Goal: Communication & Community: Answer question/provide support

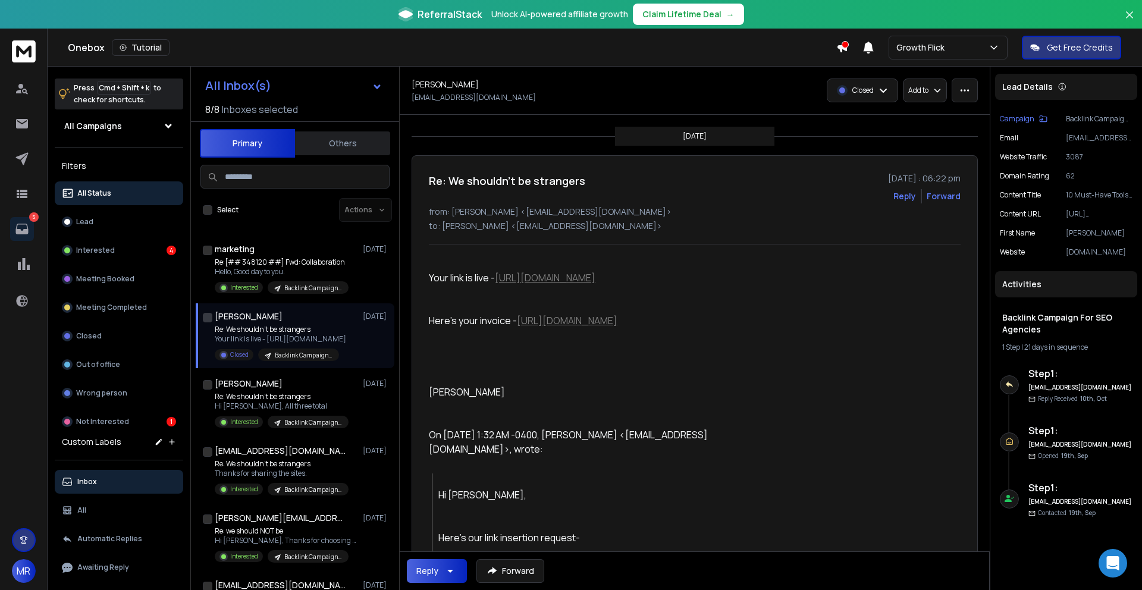
click at [557, 280] on link "[URL][DOMAIN_NAME]" at bounding box center [545, 277] width 101 height 13
click at [558, 327] on link "[URL][DOMAIN_NAME]" at bounding box center [567, 320] width 101 height 13
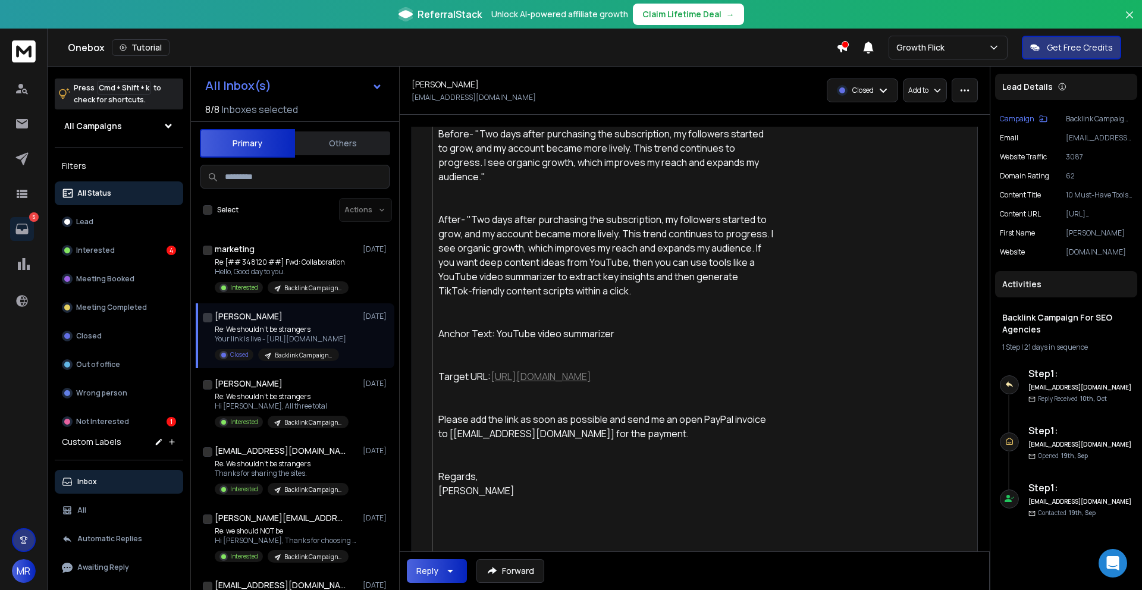
scroll to position [505, 0]
drag, startPoint x: 498, startPoint y: 431, endPoint x: 534, endPoint y: 429, distance: 36.4
click at [534, 429] on div "Hi [PERSON_NAME], Here's our link insertion request- Article URL: [URL][DOMAIN_…" at bounding box center [606, 240] width 335 height 514
drag, startPoint x: 497, startPoint y: 433, endPoint x: 634, endPoint y: 433, distance: 136.9
click at [634, 433] on div "Hi [PERSON_NAME], Here's our link insertion request- Article URL: [URL][DOMAIN_…" at bounding box center [606, 240] width 335 height 514
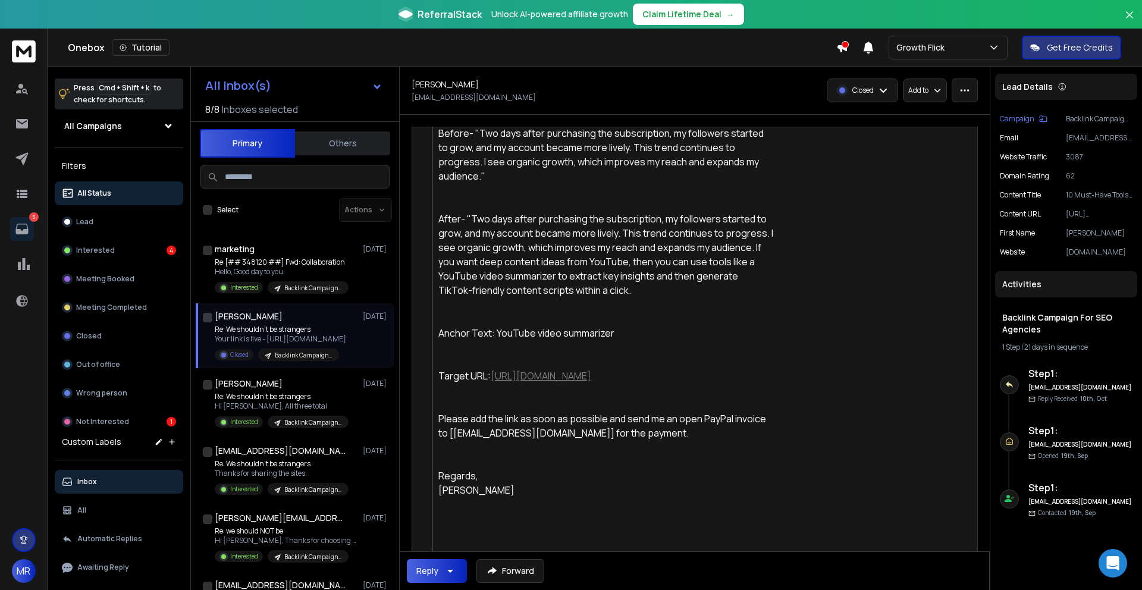
copy div "YouTube video summarizer"
click at [576, 383] on link "[URL][DOMAIN_NAME]" at bounding box center [541, 376] width 101 height 13
click at [20, 167] on link at bounding box center [22, 159] width 24 height 24
click at [24, 165] on icon at bounding box center [22, 159] width 14 height 14
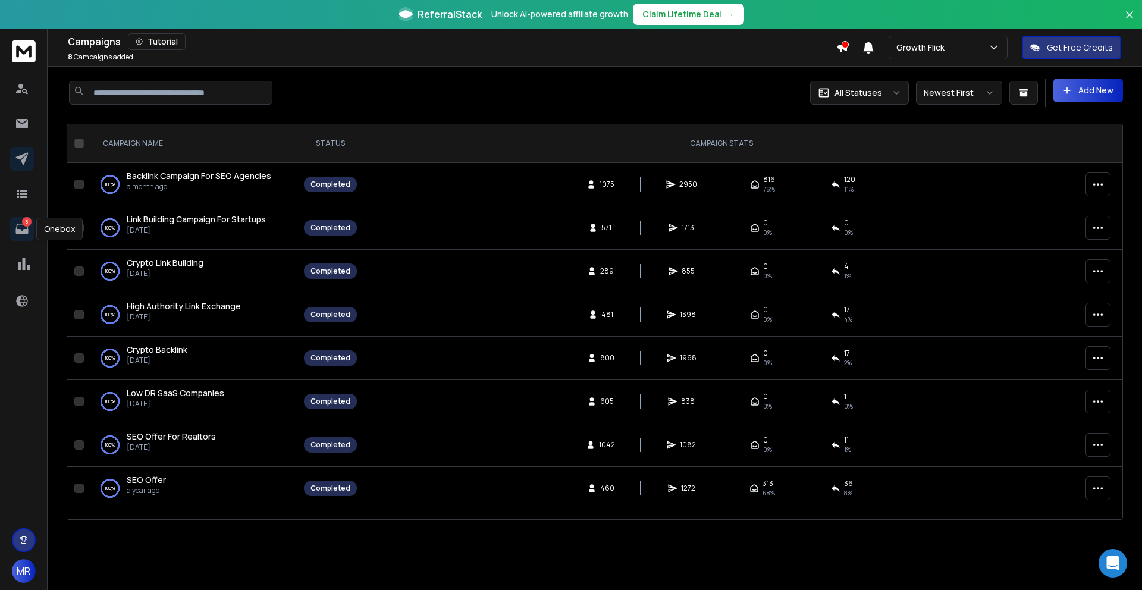
click at [17, 231] on icon at bounding box center [21, 229] width 12 height 11
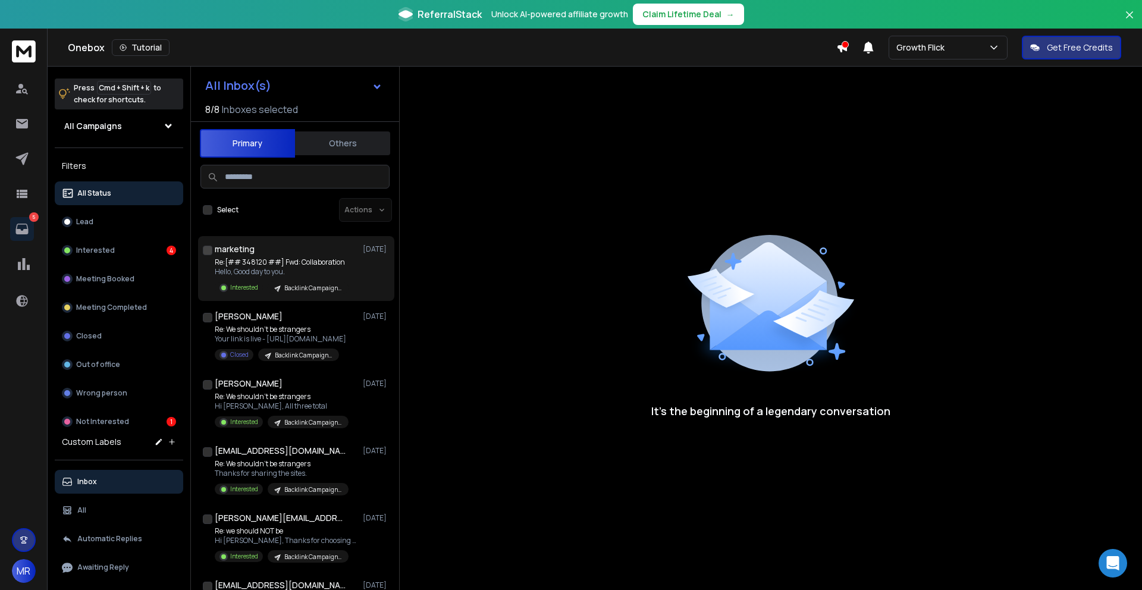
click at [302, 255] on div "marketing [DATE] Re:[## 348120 ##] Fwd: Collaboration Hello, Good day to you. I…" at bounding box center [302, 268] width 175 height 51
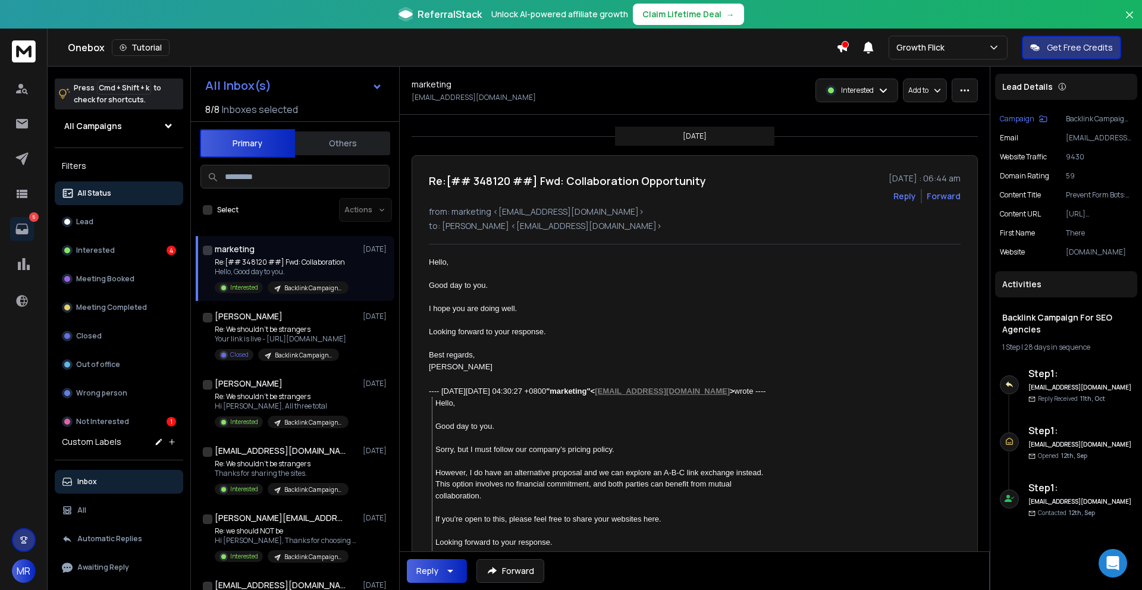
click at [435, 567] on div "Reply" at bounding box center [428, 571] width 22 height 12
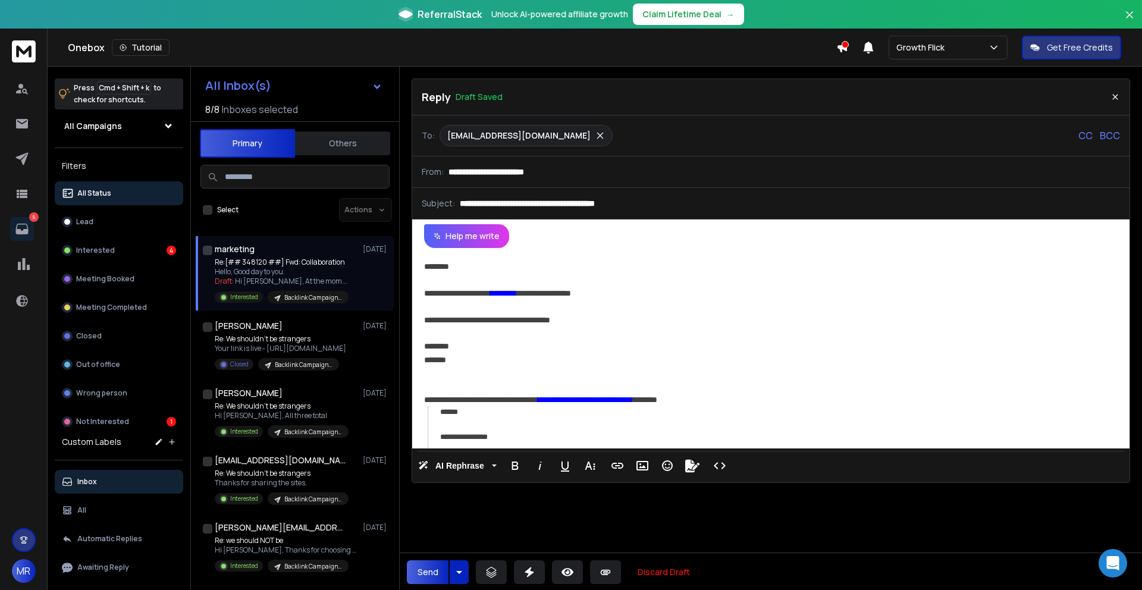
click at [550, 289] on div "**********" at bounding box center [769, 313] width 690 height 107
click at [679, 295] on div "**********" at bounding box center [769, 313] width 690 height 107
click at [429, 565] on button "Send" at bounding box center [428, 573] width 42 height 24
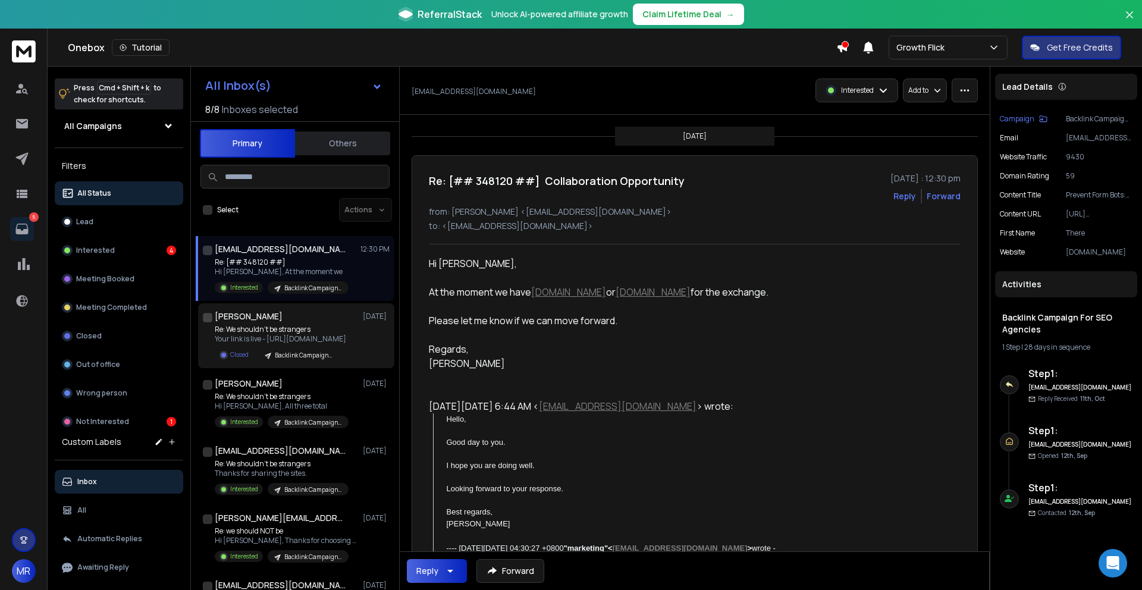
click at [243, 321] on h1 "[PERSON_NAME]" at bounding box center [249, 317] width 68 height 12
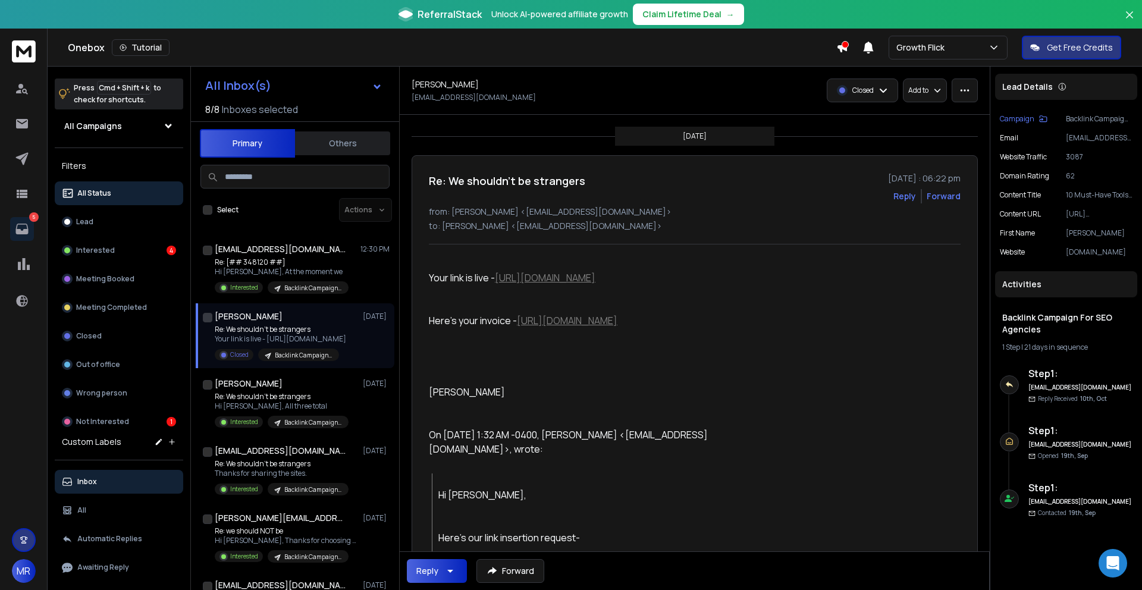
click at [567, 327] on link "[URL][DOMAIN_NAME]" at bounding box center [567, 320] width 101 height 13
